Goal: Task Accomplishment & Management: Use online tool/utility

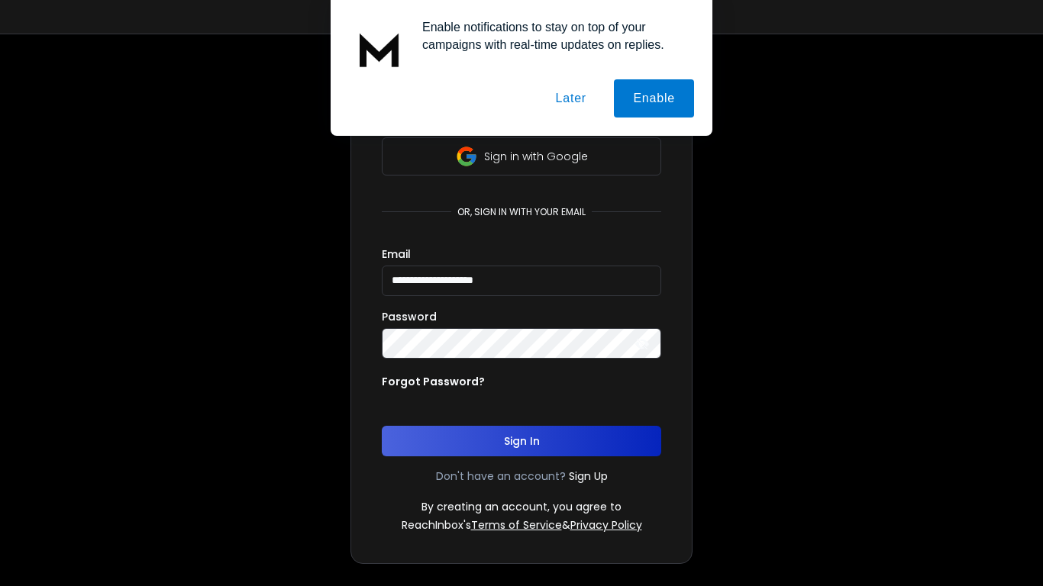
type input "**********"
click at [522, 441] on button "Sign In" at bounding box center [522, 441] width 280 height 31
